Goal: Transaction & Acquisition: Subscribe to service/newsletter

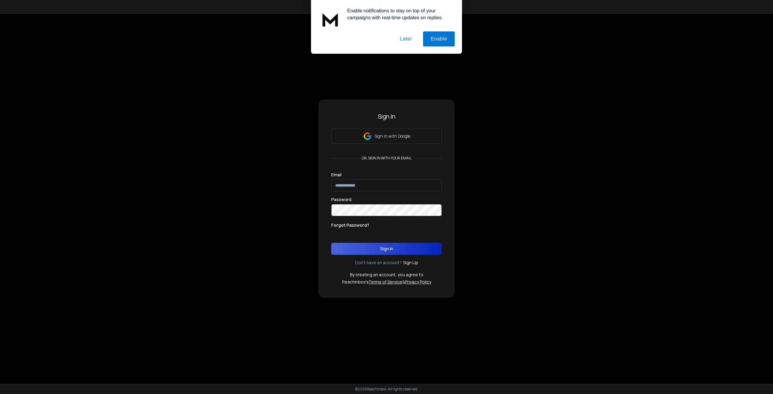
type input "**********"
click at [384, 247] on button "Sign In" at bounding box center [386, 249] width 111 height 12
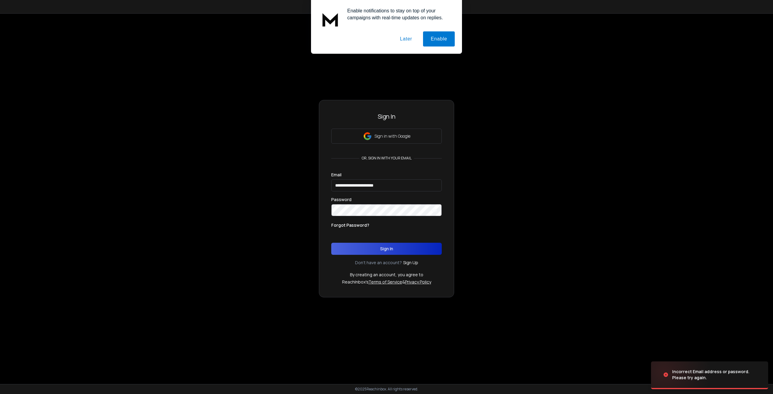
click at [405, 38] on button "Later" at bounding box center [405, 38] width 27 height 15
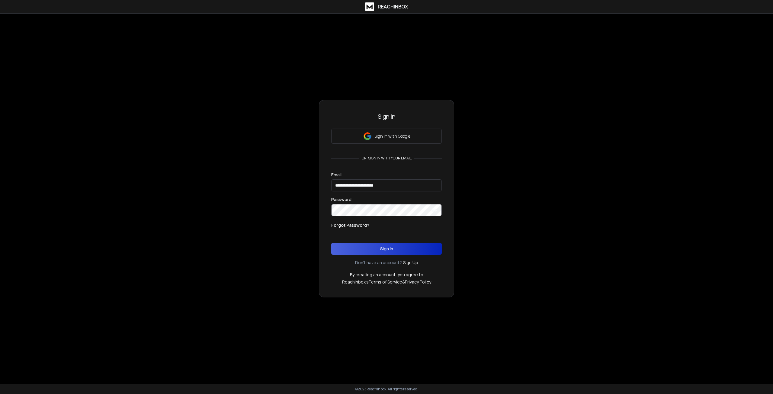
click at [434, 211] on icon at bounding box center [434, 210] width 5 height 5
click at [434, 211] on icon at bounding box center [434, 211] width 2 height 2
click at [331, 243] on button "Sign In" at bounding box center [386, 249] width 111 height 12
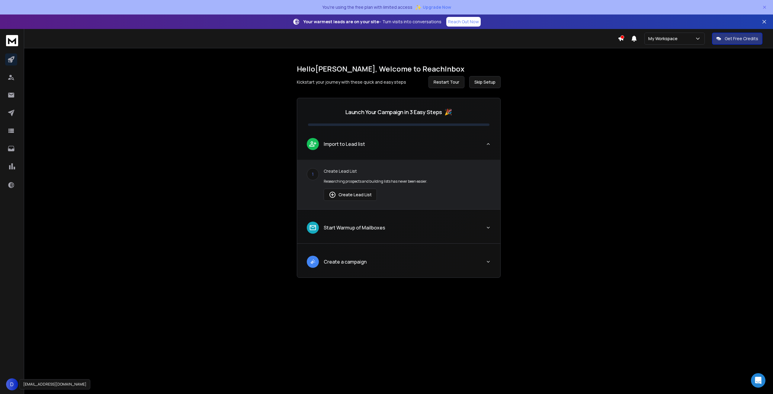
click at [14, 390] on span "D" at bounding box center [12, 384] width 12 height 12
click at [261, 147] on div "Hello [PERSON_NAME] , Welcome to ReachInbox Kickstart your journey with these q…" at bounding box center [399, 170] width 730 height 233
click at [429, 7] on span "Upgrade Now" at bounding box center [437, 7] width 28 height 6
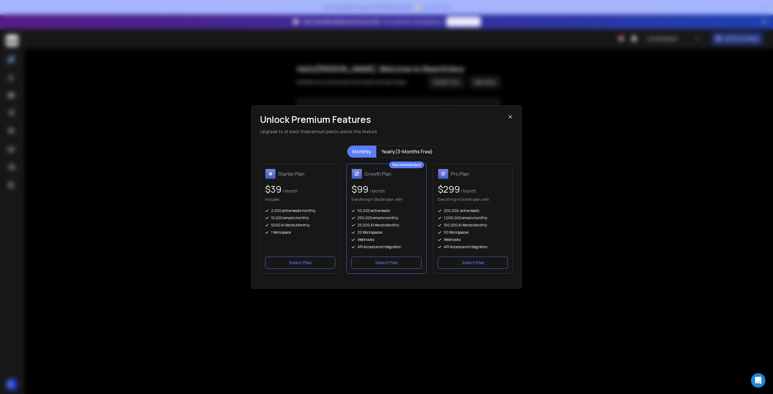
click at [511, 118] on icon at bounding box center [510, 116] width 5 height 5
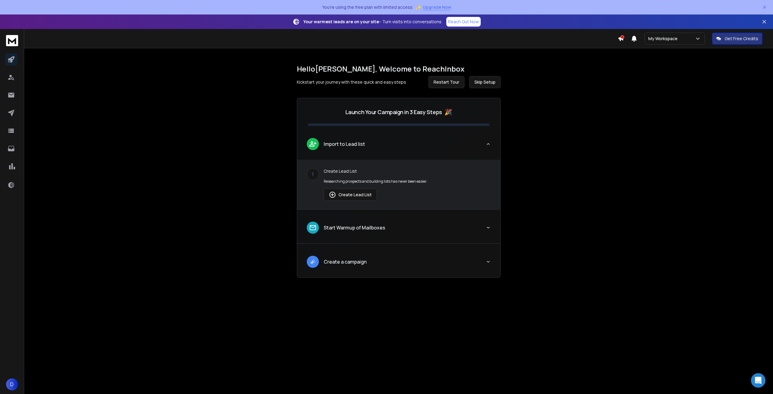
click at [438, 5] on span "Upgrade Now" at bounding box center [437, 7] width 28 height 6
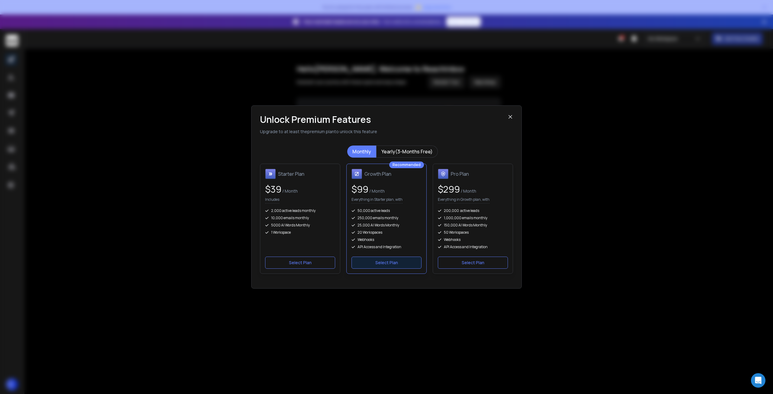
click at [390, 262] on button "Select Plan" at bounding box center [387, 263] width 70 height 12
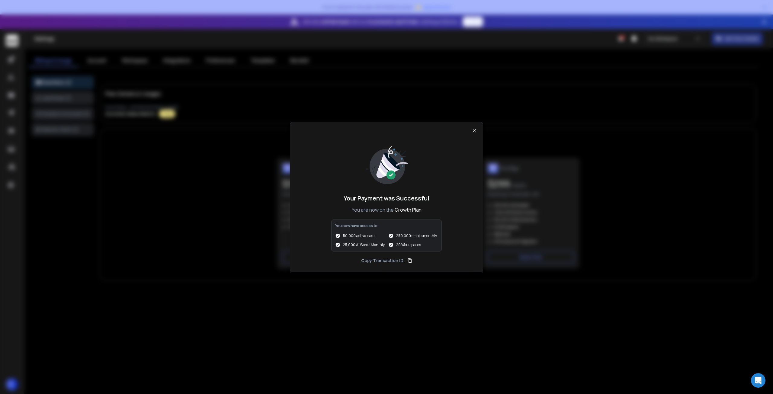
click at [474, 129] on icon at bounding box center [474, 130] width 5 height 5
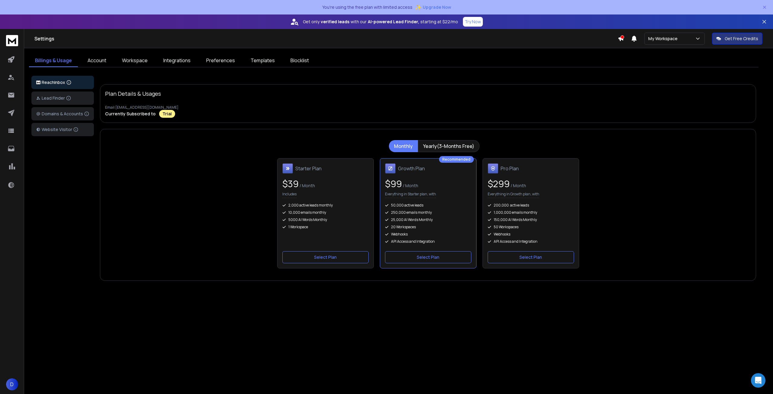
click at [12, 43] on img at bounding box center [12, 40] width 12 height 11
